Goal: Navigation & Orientation: Find specific page/section

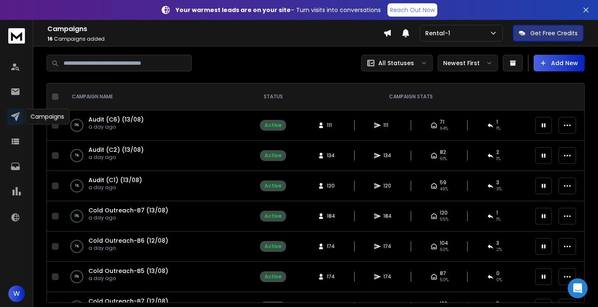
click at [15, 117] on icon at bounding box center [15, 117] width 10 height 10
click at [17, 145] on icon at bounding box center [15, 142] width 10 height 10
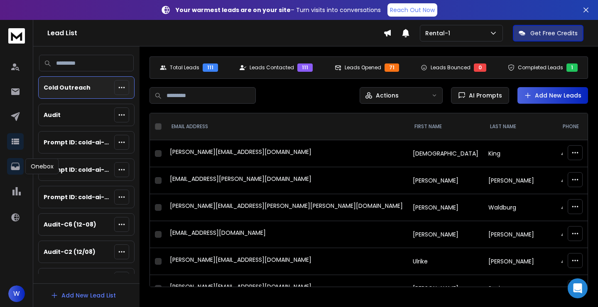
click at [12, 169] on icon at bounding box center [15, 166] width 9 height 7
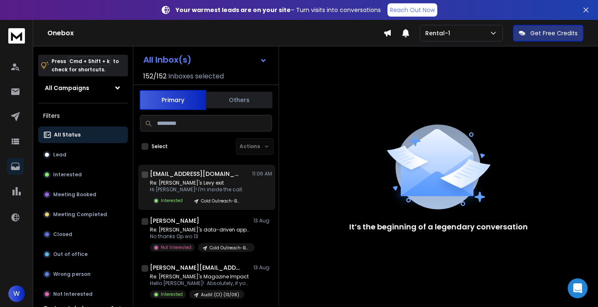
click at [204, 175] on h1 "[EMAIL_ADDRESS][DOMAIN_NAME]" at bounding box center [195, 174] width 91 height 8
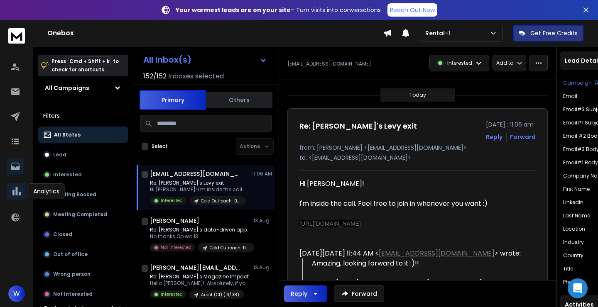
click at [21, 195] on icon at bounding box center [16, 191] width 12 height 12
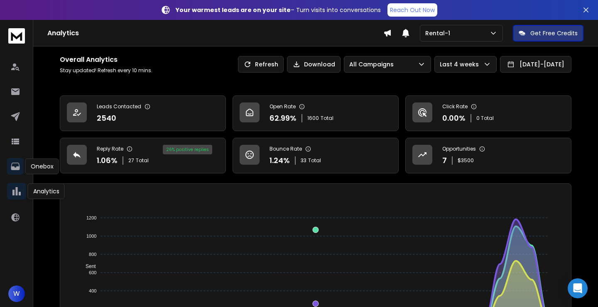
click at [13, 166] on icon at bounding box center [15, 167] width 10 height 10
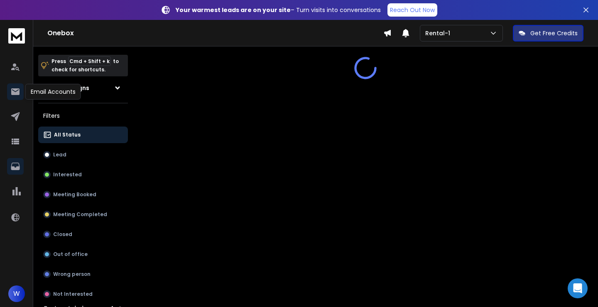
click at [17, 98] on link at bounding box center [15, 92] width 17 height 17
click at [14, 92] on icon at bounding box center [15, 92] width 8 height 7
click at [18, 117] on icon at bounding box center [15, 116] width 9 height 9
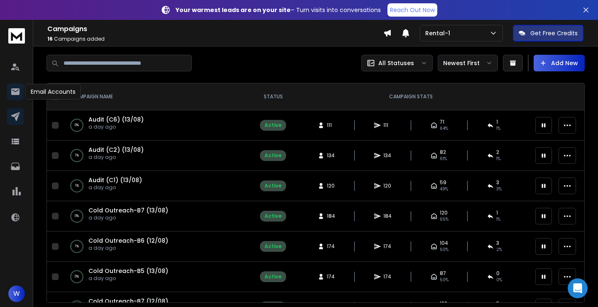
click at [17, 90] on icon at bounding box center [15, 92] width 10 height 10
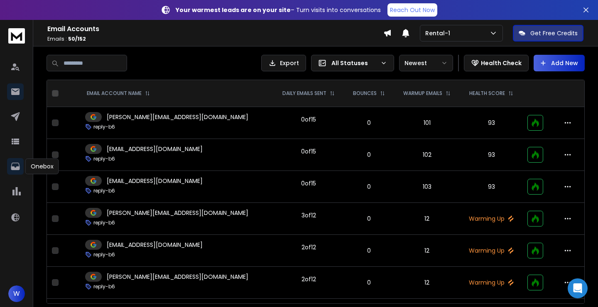
click at [20, 165] on link at bounding box center [15, 166] width 17 height 17
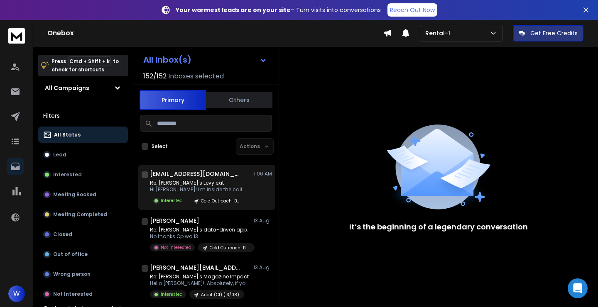
click at [224, 183] on p "Re: [PERSON_NAME]'s Levy exit" at bounding box center [198, 183] width 96 height 7
